Goal: Task Accomplishment & Management: Manage account settings

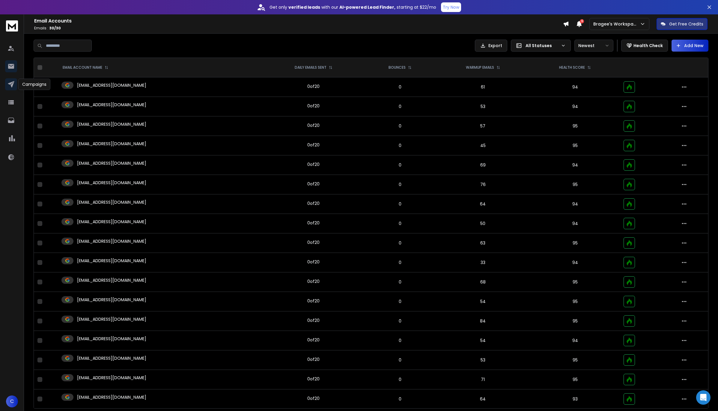
click at [14, 84] on icon at bounding box center [10, 84] width 7 height 7
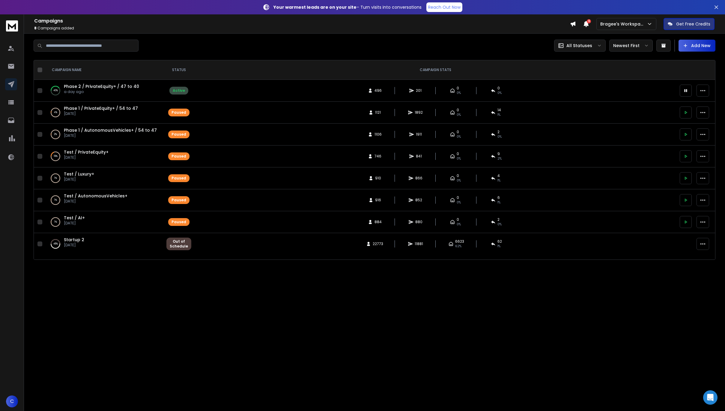
click at [195, 87] on td "496 201 0 0% 0 0 %" at bounding box center [435, 91] width 481 height 22
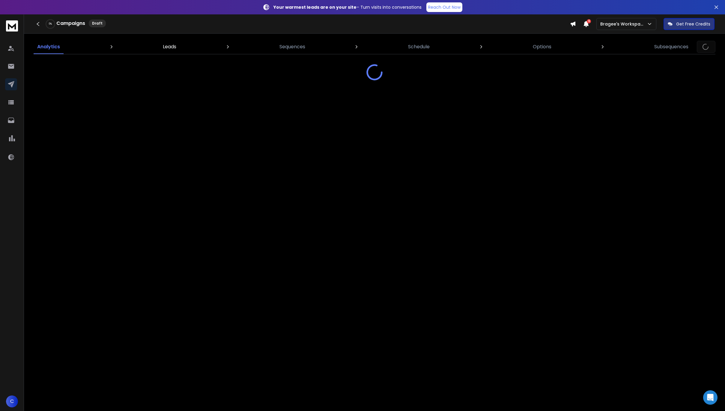
click at [164, 46] on p "Leads" at bounding box center [169, 46] width 13 height 7
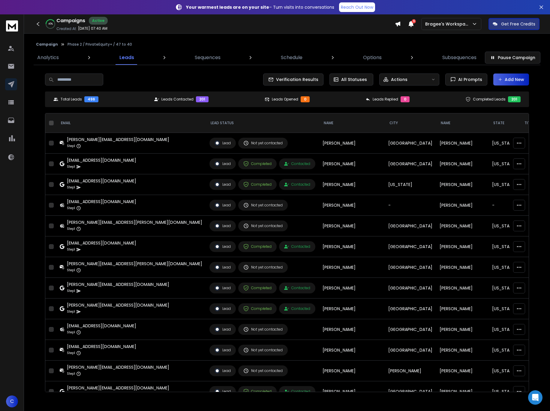
click at [502, 77] on icon at bounding box center [500, 79] width 4 height 4
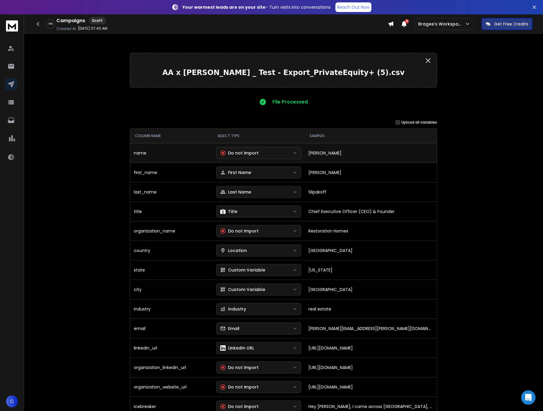
click at [278, 145] on td "Do not import" at bounding box center [259, 152] width 92 height 19
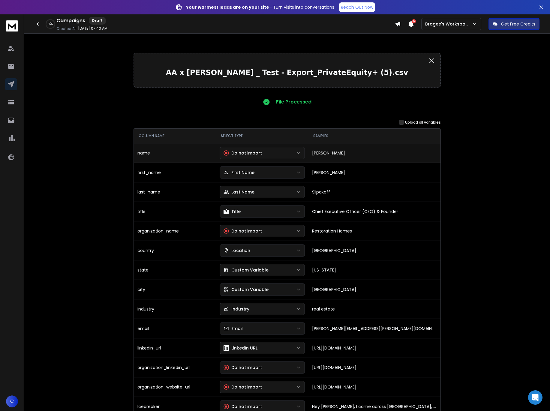
click at [275, 151] on button "Do not import" at bounding box center [262, 153] width 85 height 12
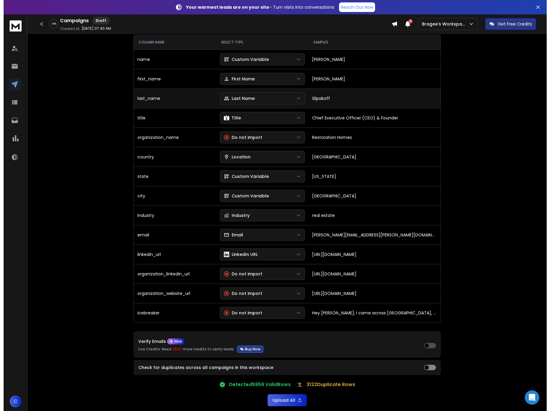
scroll to position [98, 0]
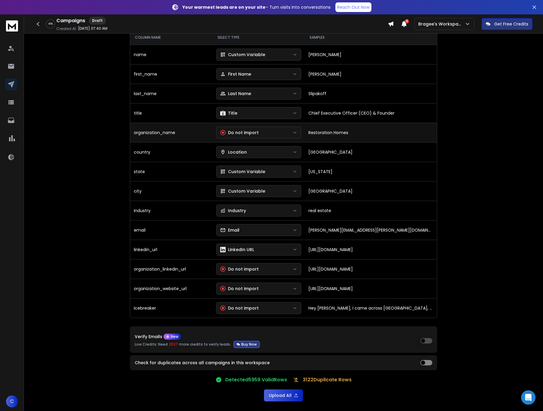
click at [272, 135] on button "Do not import" at bounding box center [258, 133] width 85 height 12
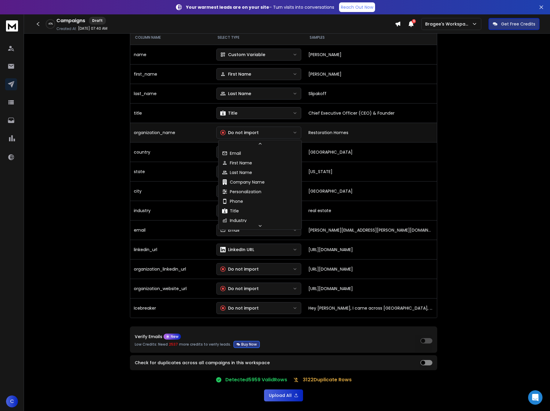
scroll to position [61, 0]
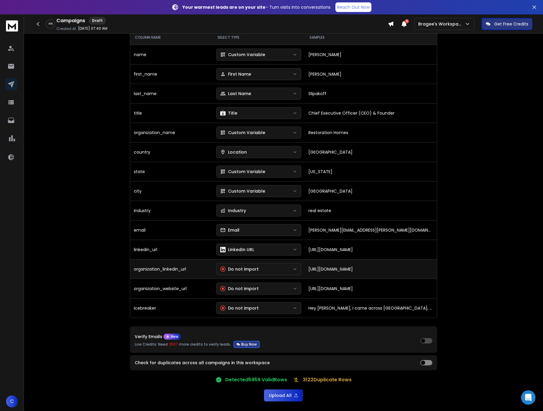
click at [252, 267] on div "Do not import" at bounding box center [239, 269] width 38 height 6
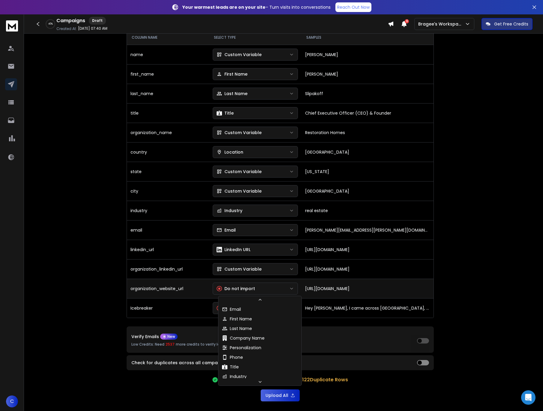
click at [274, 287] on button "Do not import" at bounding box center [255, 289] width 85 height 12
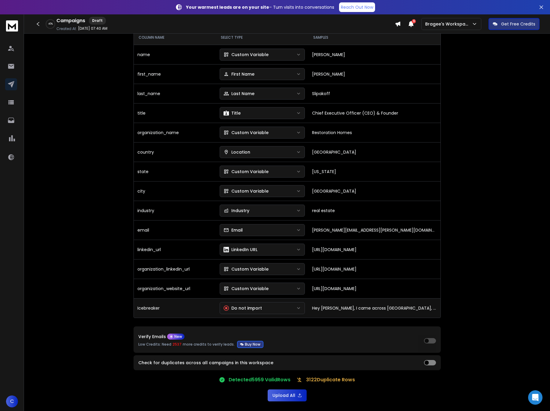
click at [261, 306] on button "Do not import" at bounding box center [262, 308] width 85 height 12
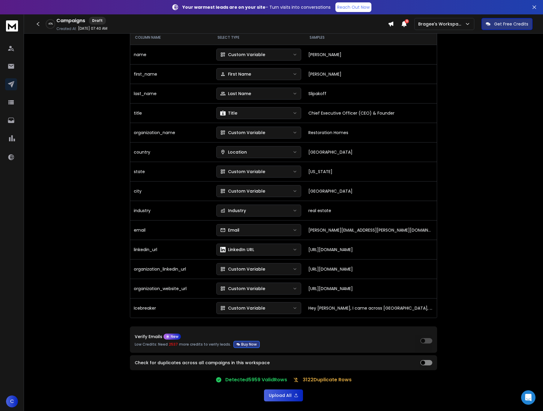
click at [424, 362] on button "Check for duplicates across all campaigns in this workspace" at bounding box center [426, 362] width 12 height 5
click at [278, 395] on button "Upload All" at bounding box center [283, 395] width 39 height 12
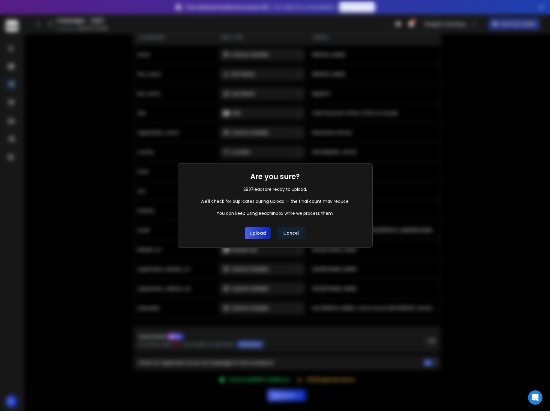
click at [259, 233] on button "Upload" at bounding box center [258, 233] width 26 height 12
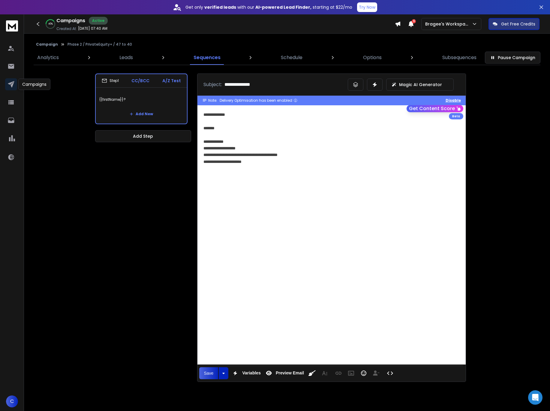
click at [14, 85] on icon at bounding box center [10, 84] width 7 height 7
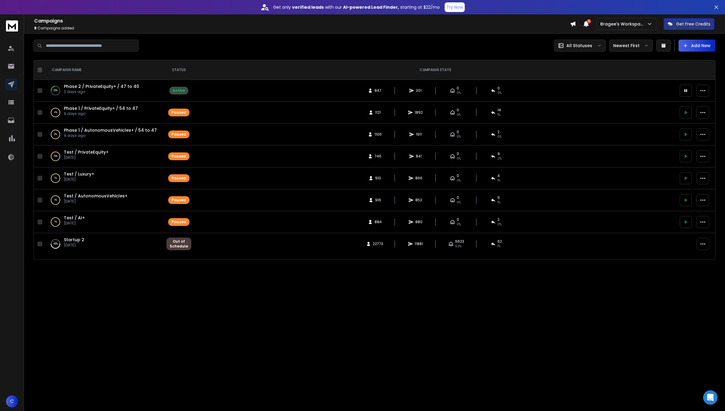
click at [716, 7] on icon at bounding box center [717, 7] width 4 height 4
